Goal: Task Accomplishment & Management: Manage account settings

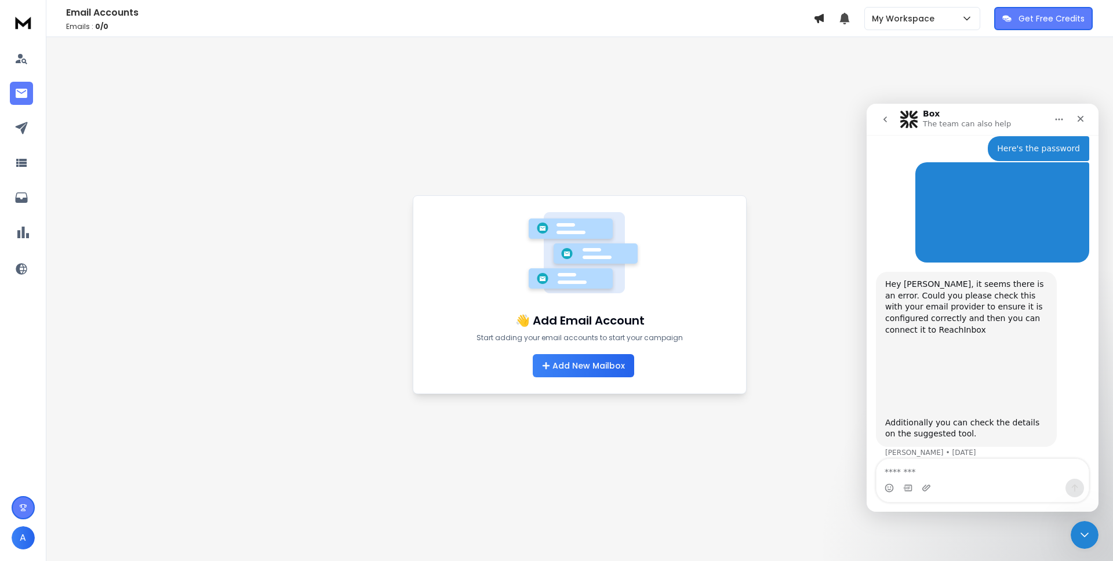
scroll to position [612, 0]
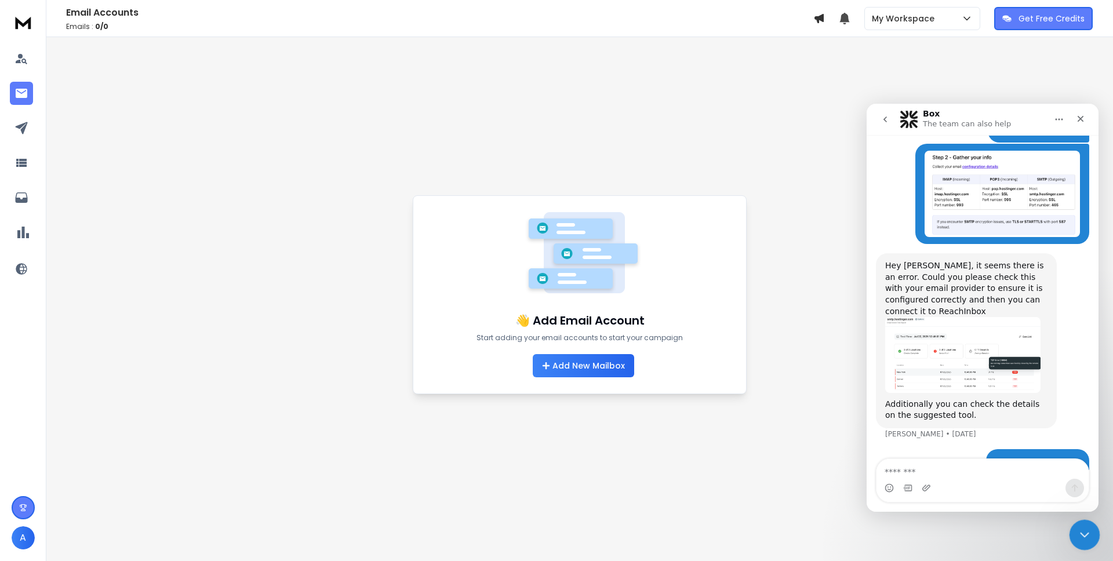
click at [1081, 533] on icon "Close Intercom Messenger" at bounding box center [1082, 533] width 14 height 14
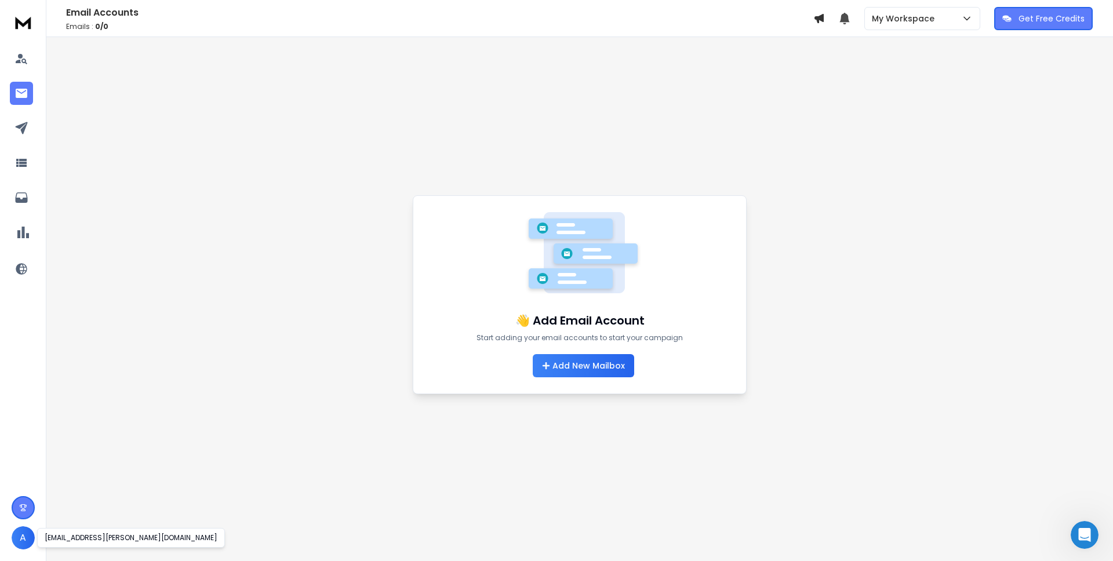
click at [25, 544] on span "A" at bounding box center [23, 537] width 23 height 23
